Goal: Task Accomplishment & Management: Manage account settings

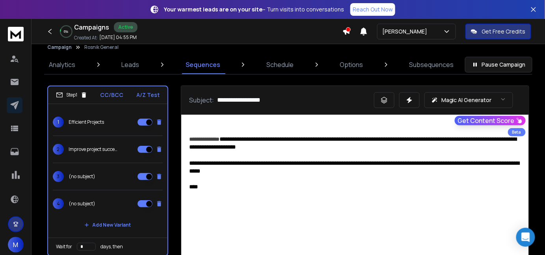
scroll to position [54, 0]
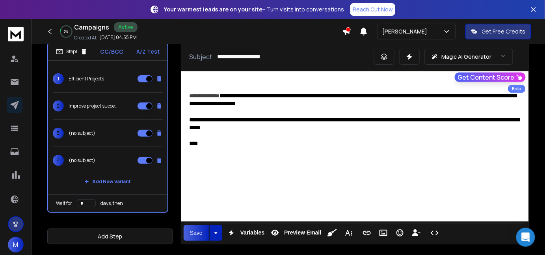
click at [201, 190] on div "**********" at bounding box center [355, 146] width 348 height 150
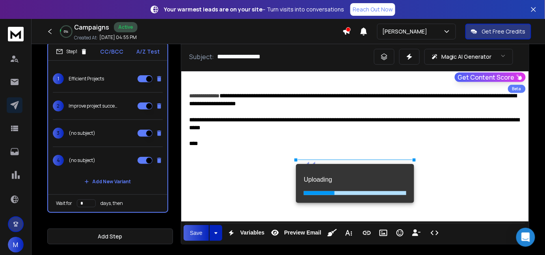
drag, startPoint x: 314, startPoint y: 162, endPoint x: 208, endPoint y: 180, distance: 107.3
click at [208, 180] on h1 at bounding box center [355, 175] width 332 height 31
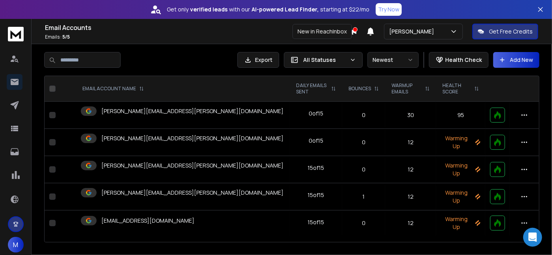
click at [357, 31] on div at bounding box center [355, 29] width 5 height 5
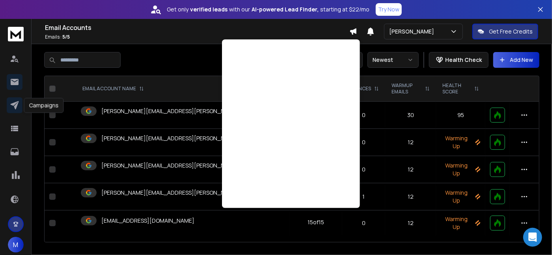
click at [15, 112] on link at bounding box center [15, 105] width 16 height 16
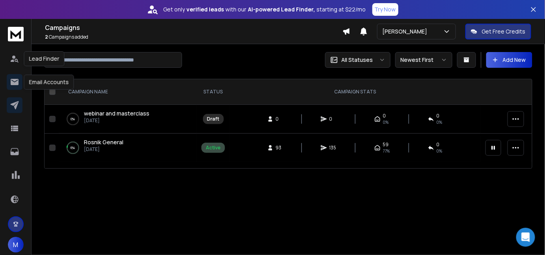
click at [9, 79] on link at bounding box center [15, 82] width 16 height 16
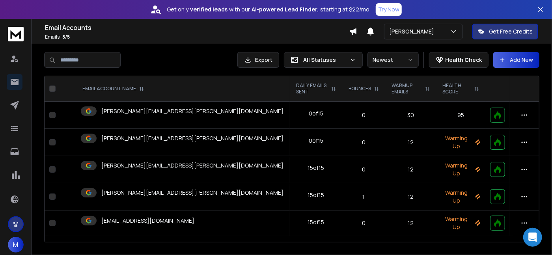
click at [165, 110] on p "melissa@rosnik-solutions.com" at bounding box center [192, 111] width 182 height 8
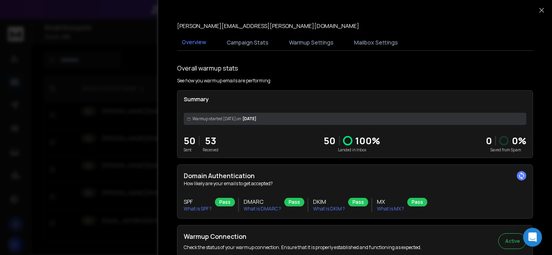
click at [359, 35] on button "Mailbox Settings" at bounding box center [375, 42] width 53 height 17
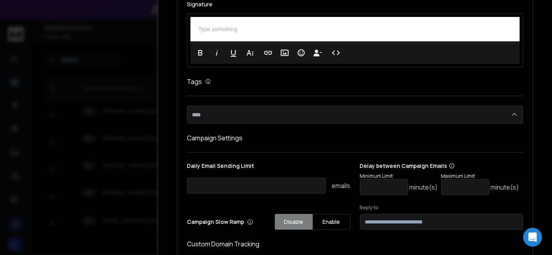
scroll to position [44, 0]
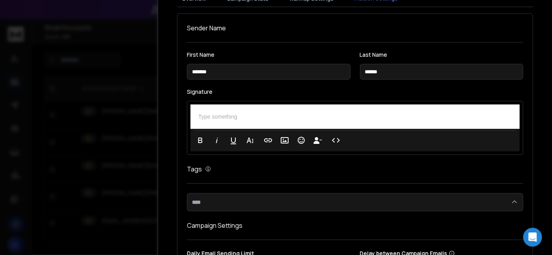
click at [230, 117] on div at bounding box center [354, 116] width 313 height 9
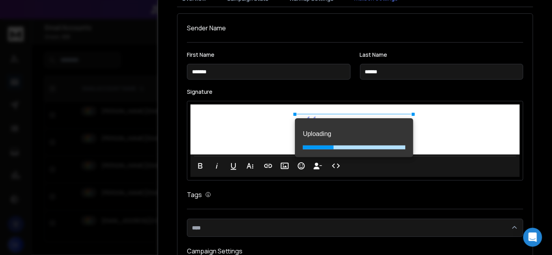
drag, startPoint x: 325, startPoint y: 115, endPoint x: 255, endPoint y: 121, distance: 70.7
click at [255, 121] on div at bounding box center [354, 130] width 313 height 32
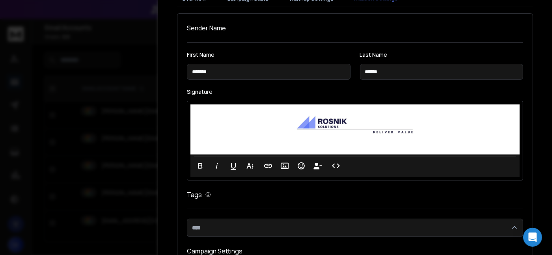
click at [379, 122] on img at bounding box center [355, 125] width 118 height 22
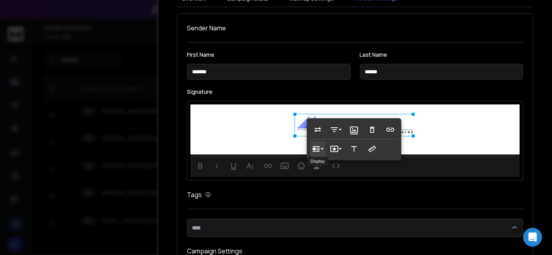
click at [322, 149] on button "Display" at bounding box center [317, 149] width 15 height 16
click at [337, 130] on link "Break Text" at bounding box center [332, 132] width 44 height 12
drag, startPoint x: 406, startPoint y: 120, endPoint x: 279, endPoint y: 119, distance: 127.3
click at [279, 119] on div at bounding box center [354, 130] width 313 height 32
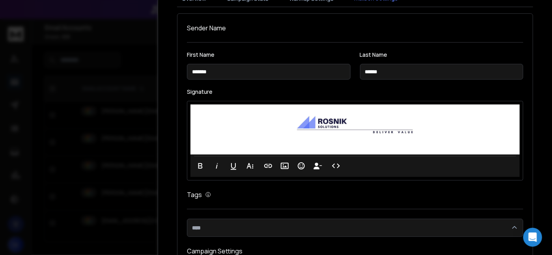
click at [310, 119] on img at bounding box center [355, 125] width 118 height 22
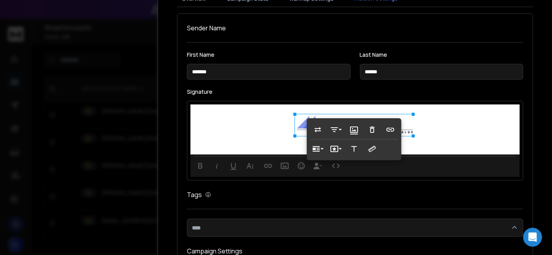
drag, startPoint x: 300, startPoint y: 121, endPoint x: 241, endPoint y: 122, distance: 58.7
click at [241, 122] on div at bounding box center [354, 130] width 313 height 32
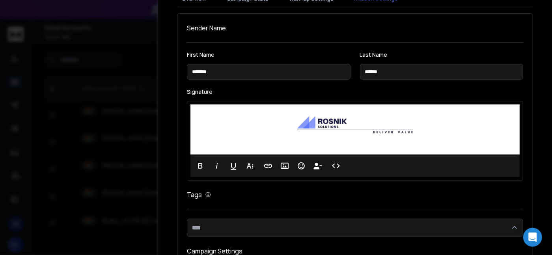
click at [337, 126] on img at bounding box center [355, 125] width 118 height 22
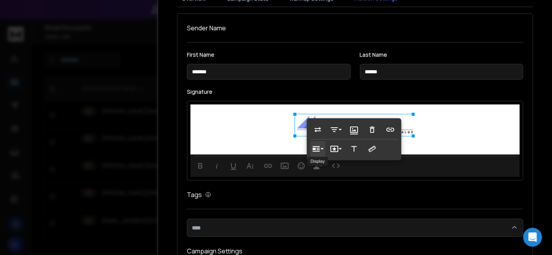
click at [321, 147] on button "Display" at bounding box center [317, 149] width 15 height 16
click at [326, 121] on link "Inline" at bounding box center [332, 120] width 44 height 12
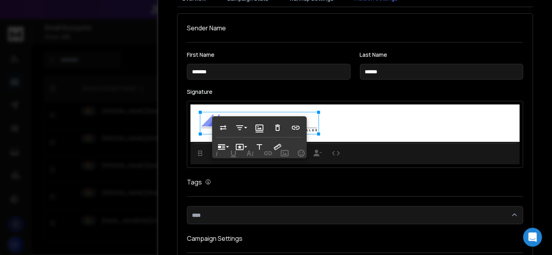
click at [343, 125] on div at bounding box center [354, 123] width 313 height 22
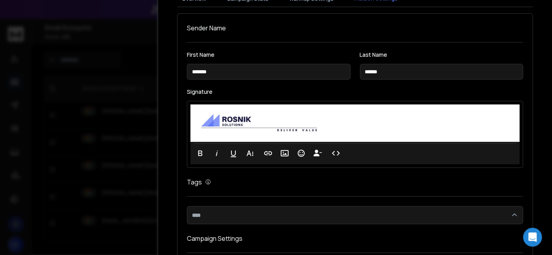
click at [212, 113] on img at bounding box center [259, 123] width 118 height 22
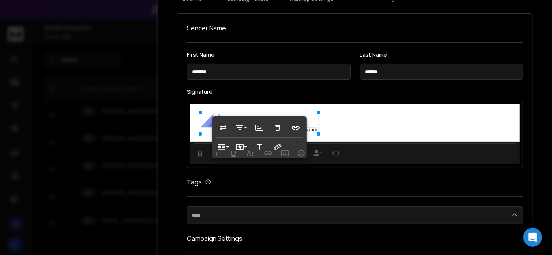
click at [204, 109] on div at bounding box center [354, 122] width 329 height 37
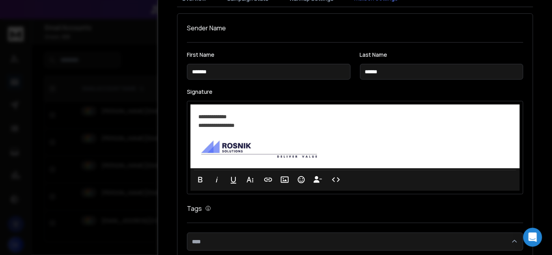
click at [268, 127] on div "**********" at bounding box center [354, 140] width 312 height 39
click at [243, 148] on img at bounding box center [259, 150] width 118 height 22
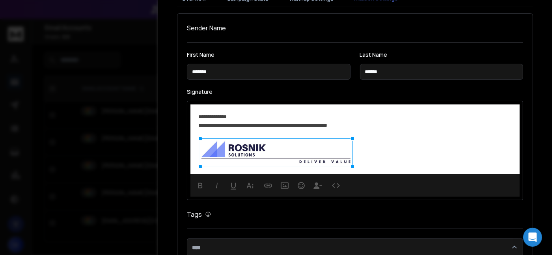
drag, startPoint x: 317, startPoint y: 159, endPoint x: 352, endPoint y: 171, distance: 36.1
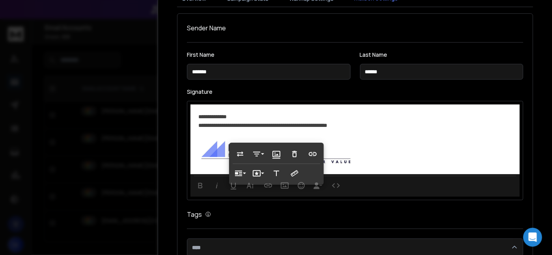
click at [277, 116] on div "**********" at bounding box center [354, 116] width 312 height 9
